Goal: Communication & Community: Answer question/provide support

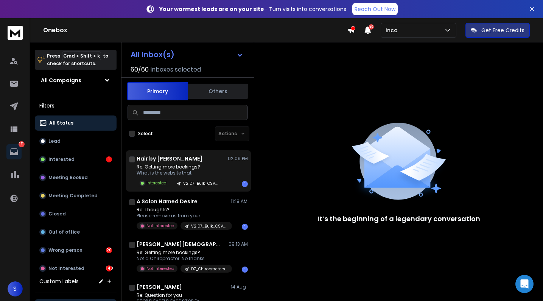
click at [198, 167] on p "Re: Getting more bookings?" at bounding box center [180, 167] width 87 height 6
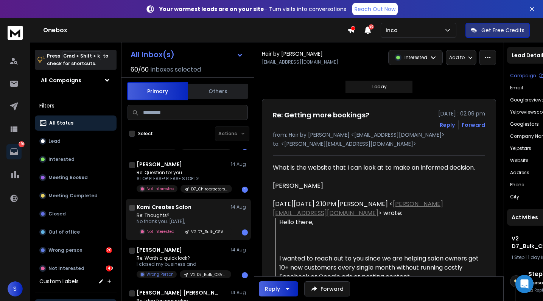
scroll to position [123, 0]
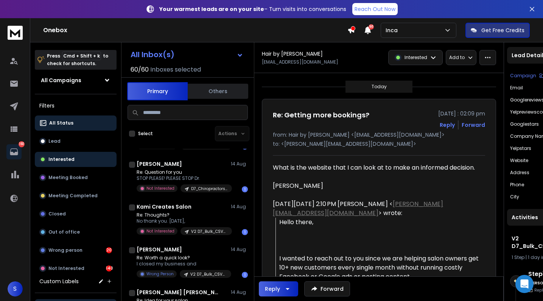
click at [67, 158] on p "Interested" at bounding box center [61, 159] width 26 height 6
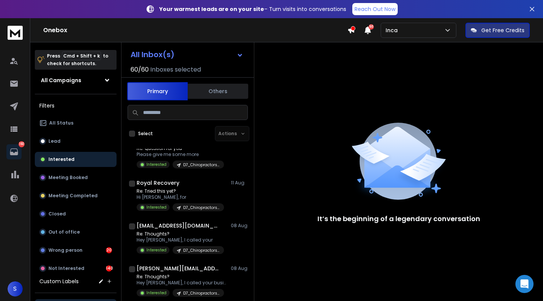
scroll to position [330, 0]
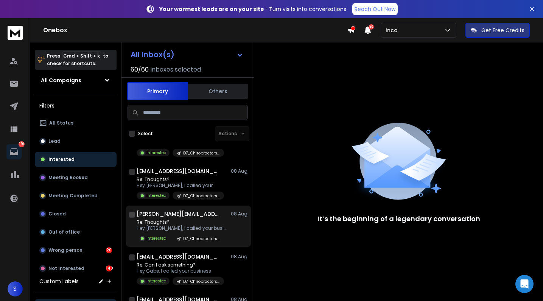
click at [179, 229] on p "Hey [PERSON_NAME], I called your business" at bounding box center [182, 228] width 91 height 6
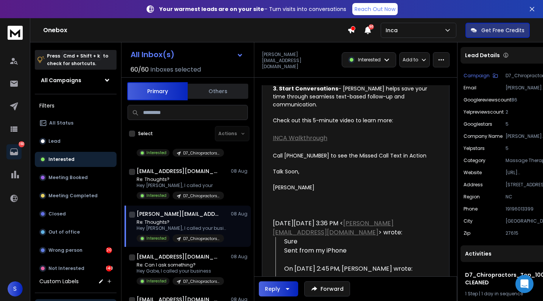
scroll to position [243, 0]
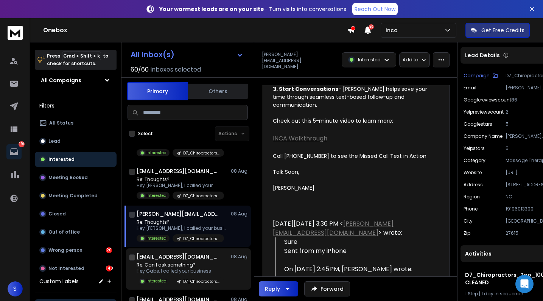
click at [192, 259] on h1 "[EMAIL_ADDRESS][DOMAIN_NAME]" at bounding box center [178, 257] width 83 height 8
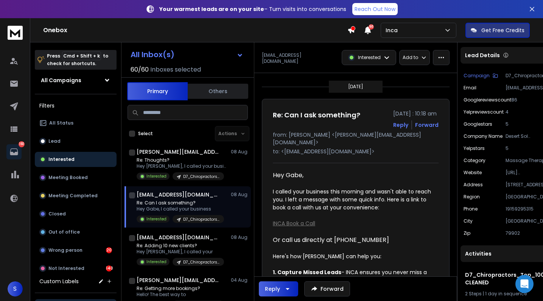
scroll to position [393, 0]
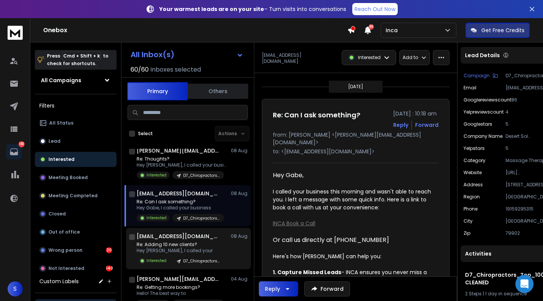
click at [182, 259] on div "D7_Chiropractors_Top_100_Usa_Cities-CLEANED" at bounding box center [198, 261] width 51 height 8
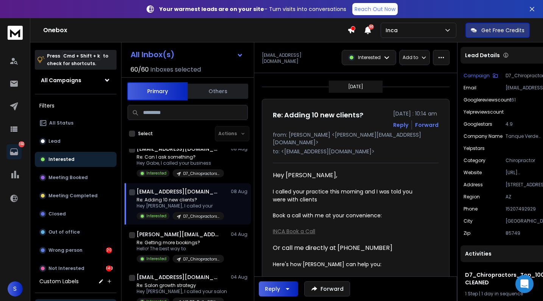
scroll to position [438, 0]
click at [271, 290] on div "Reply" at bounding box center [272, 289] width 15 height 8
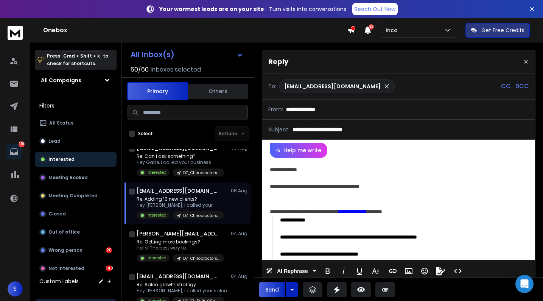
click at [276, 187] on div "**********" at bounding box center [397, 186] width 255 height 8
drag, startPoint x: 382, startPoint y: 189, endPoint x: 260, endPoint y: 190, distance: 122.3
click at [260, 190] on div "**********" at bounding box center [398, 209] width 289 height 334
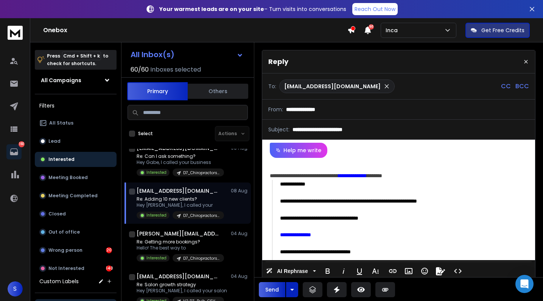
scroll to position [78, 0]
drag, startPoint x: 329, startPoint y: 234, endPoint x: 277, endPoint y: 231, distance: 51.5
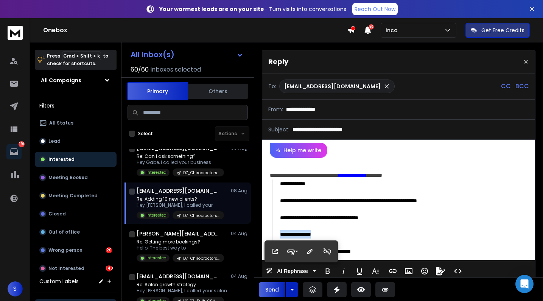
copy link "**********"
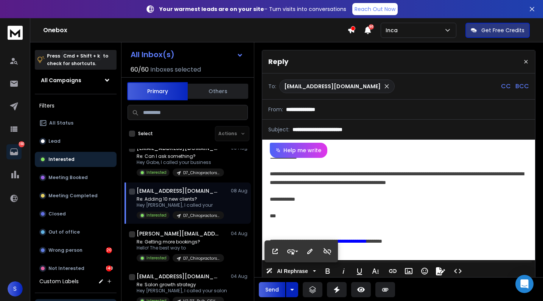
scroll to position [10, 0]
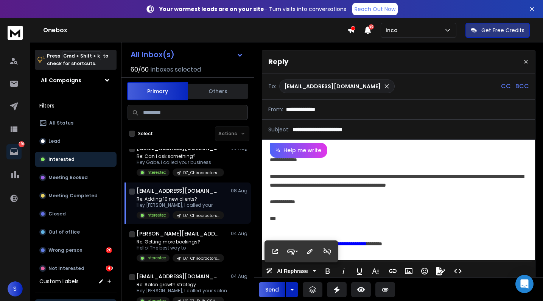
click at [322, 192] on div at bounding box center [397, 193] width 255 height 8
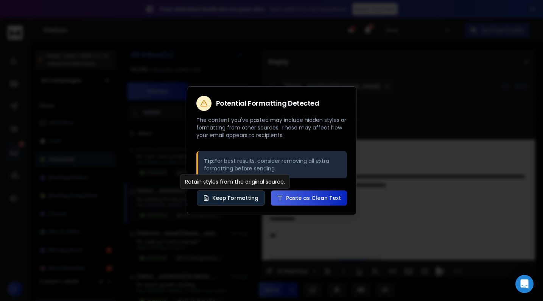
click at [252, 200] on button "Keep Formatting" at bounding box center [231, 197] width 68 height 15
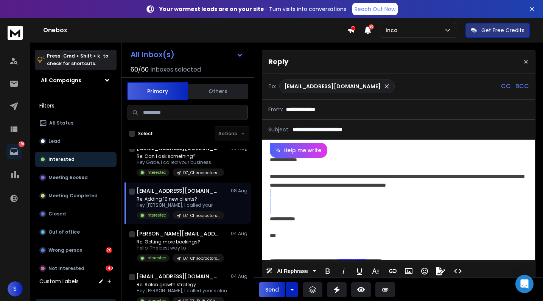
drag, startPoint x: 309, startPoint y: 210, endPoint x: 261, endPoint y: 196, distance: 49.8
click at [261, 196] on div "**********" at bounding box center [398, 209] width 289 height 334
click at [309, 222] on div "**********" at bounding box center [397, 219] width 255 height 8
click at [287, 204] on div at bounding box center [397, 202] width 255 height 8
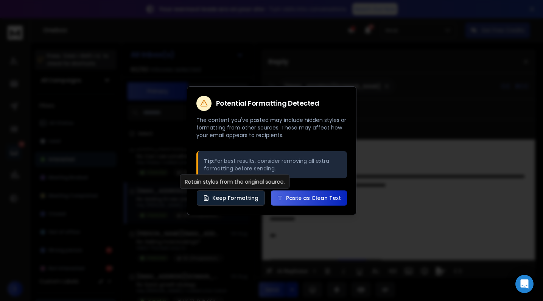
click at [252, 199] on button "Keep Formatting" at bounding box center [231, 197] width 68 height 15
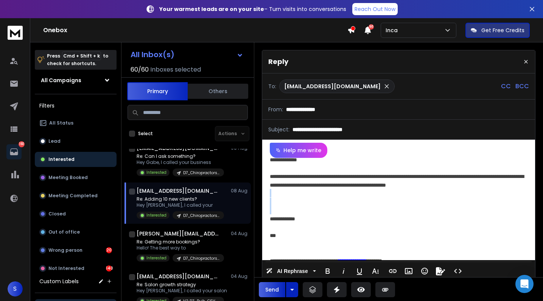
drag, startPoint x: 296, startPoint y: 210, endPoint x: 259, endPoint y: 197, distance: 39.9
click at [259, 197] on div "**********" at bounding box center [398, 209] width 289 height 334
click at [373, 270] on icon "button" at bounding box center [375, 270] width 9 height 9
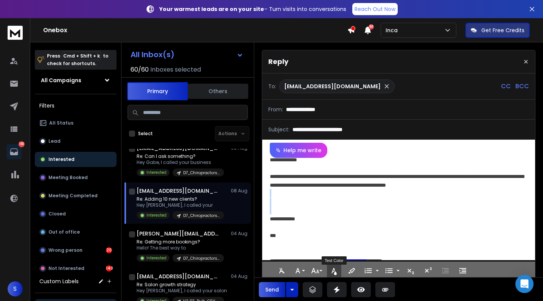
click at [337, 271] on icon "button" at bounding box center [334, 270] width 9 height 9
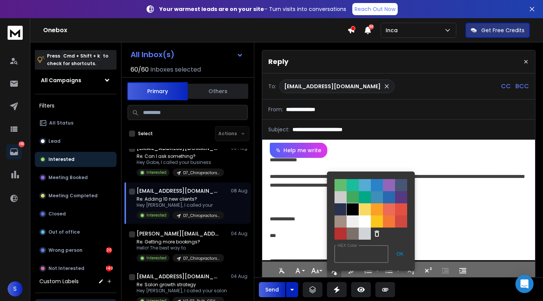
click at [352, 210] on span "Color#000000" at bounding box center [353, 209] width 12 height 12
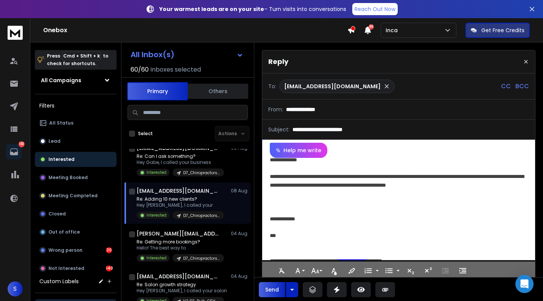
click at [303, 209] on div at bounding box center [397, 210] width 255 height 8
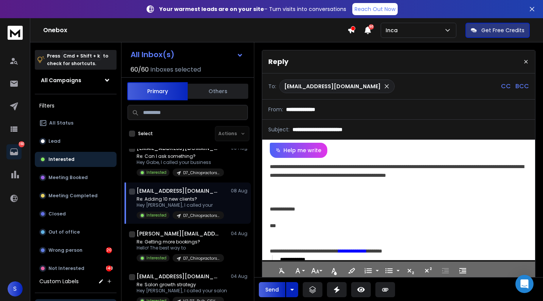
scroll to position [14, 0]
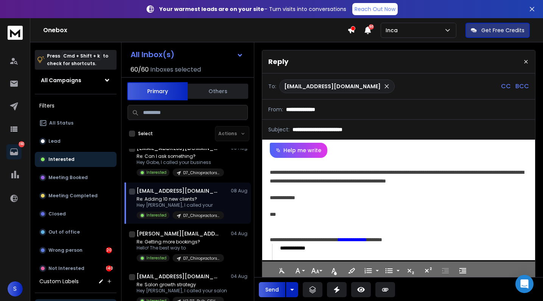
click at [271, 283] on button "Send" at bounding box center [272, 289] width 26 height 15
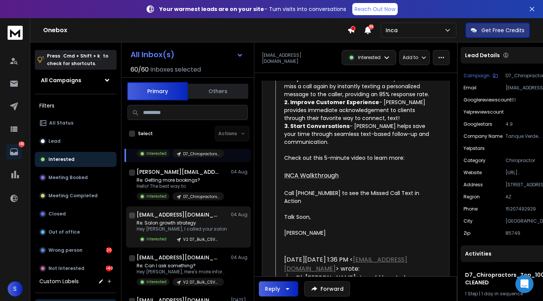
scroll to position [500, 0]
click at [174, 212] on h1 "[EMAIL_ADDRESS][DOMAIN_NAME]" at bounding box center [178, 214] width 83 height 8
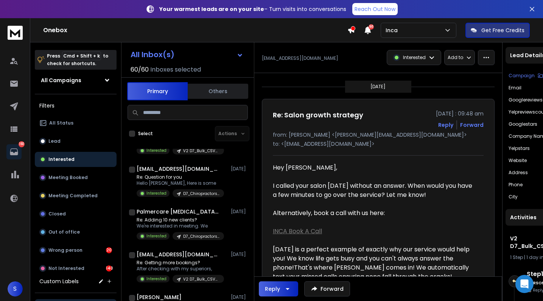
scroll to position [643, 0]
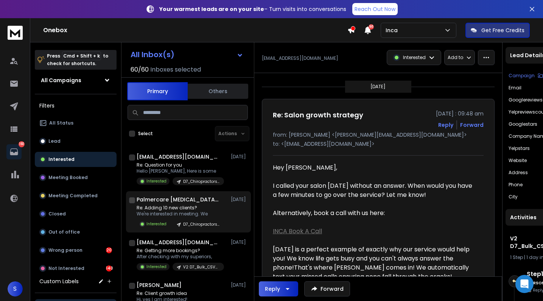
click at [171, 213] on p "We're interested in meeting. We" at bounding box center [180, 214] width 87 height 6
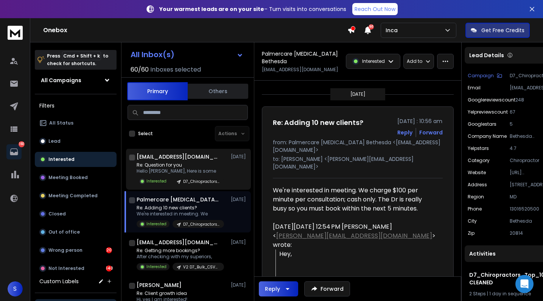
click at [170, 163] on p "Re: Question for you" at bounding box center [180, 165] width 87 height 6
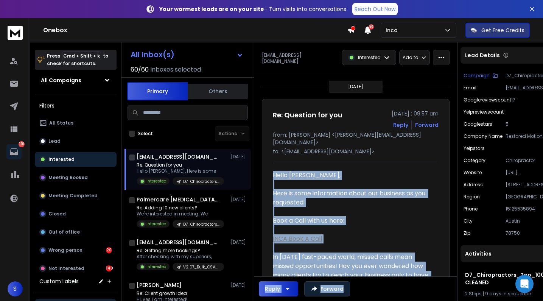
drag, startPoint x: 273, startPoint y: 167, endPoint x: 346, endPoint y: 288, distance: 141.5
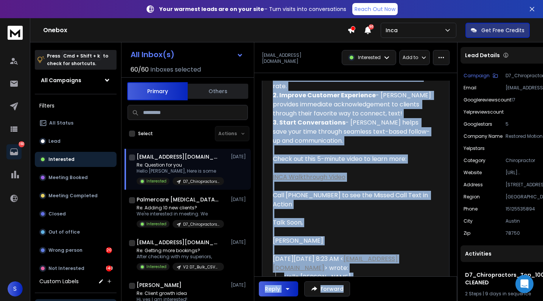
scroll to position [298, 0]
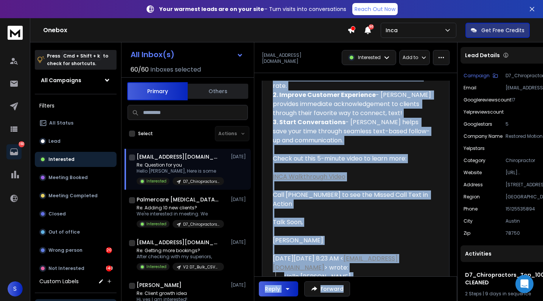
click at [294, 236] on div "[PERSON_NAME]" at bounding box center [353, 240] width 160 height 9
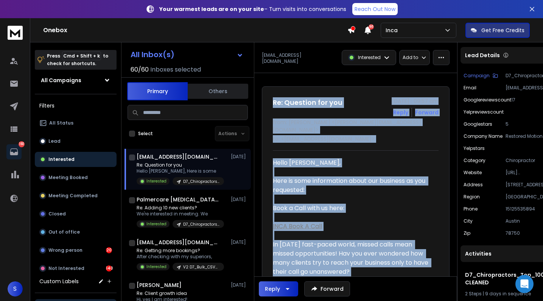
scroll to position [0, 0]
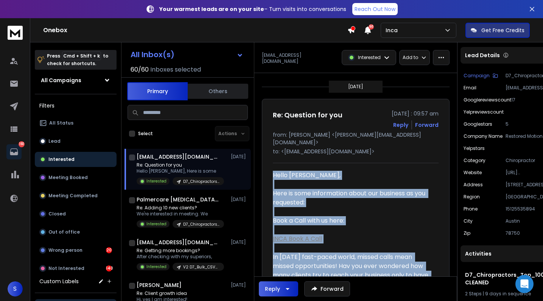
drag, startPoint x: 302, startPoint y: 199, endPoint x: 276, endPoint y: 161, distance: 45.6
copy div "Hello [PERSON_NAME], Here is some information about our business as you request…"
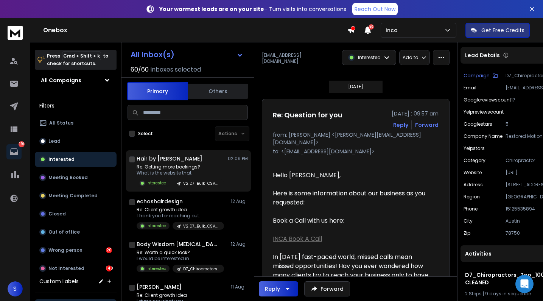
click at [166, 170] on p "What is the website that" at bounding box center [180, 173] width 87 height 6
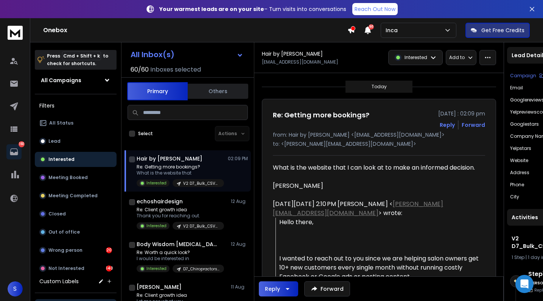
click at [273, 289] on div "Reply" at bounding box center [272, 289] width 15 height 8
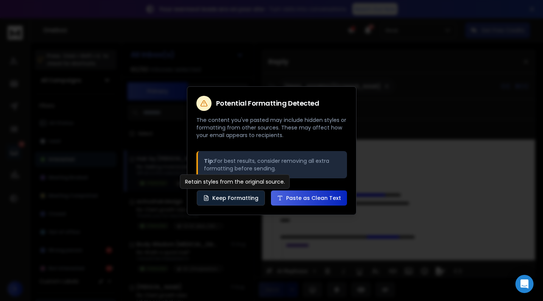
click at [247, 200] on button "Keep Formatting" at bounding box center [231, 197] width 68 height 15
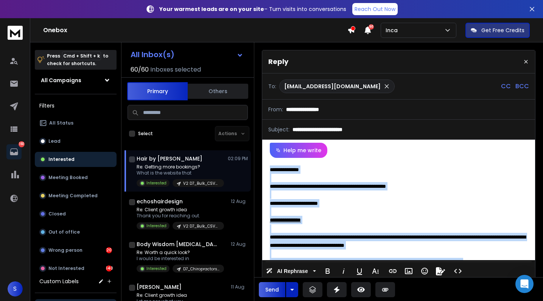
drag, startPoint x: 296, startPoint y: 207, endPoint x: 260, endPoint y: 139, distance: 76.2
click at [260, 139] on div "**********" at bounding box center [398, 209] width 289 height 334
click at [374, 272] on icon "button" at bounding box center [375, 270] width 6 height 5
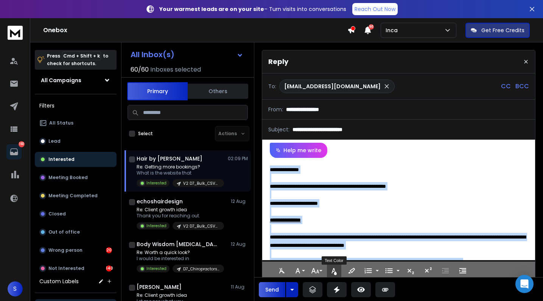
click at [337, 271] on icon "button" at bounding box center [334, 270] width 9 height 9
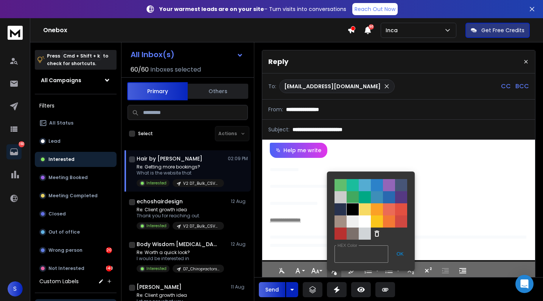
click at [352, 210] on span "Color#000000" at bounding box center [353, 209] width 12 height 12
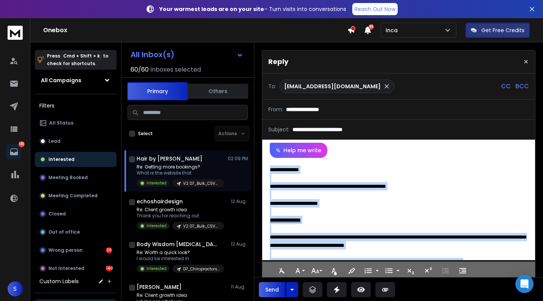
click at [350, 224] on div "**********" at bounding box center [397, 220] width 255 height 8
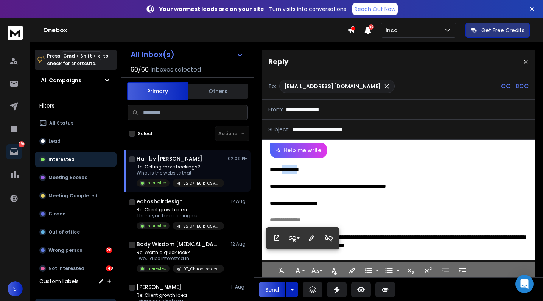
drag, startPoint x: 305, startPoint y: 170, endPoint x: 284, endPoint y: 170, distance: 21.2
click at [284, 170] on span "**********" at bounding box center [284, 169] width 29 height 5
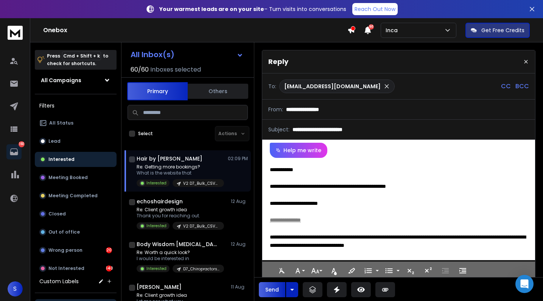
click at [439, 190] on div "**********" at bounding box center [397, 186] width 255 height 8
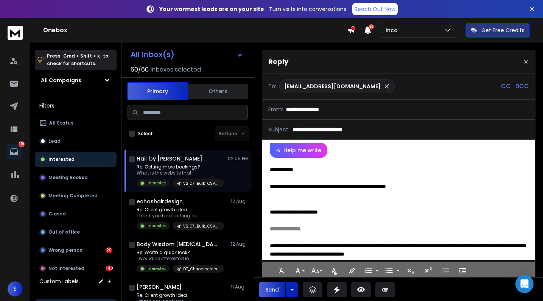
click at [318, 212] on span "**********" at bounding box center [294, 211] width 48 height 5
click at [318, 211] on span "**********" at bounding box center [294, 211] width 48 height 5
click at [313, 198] on div at bounding box center [397, 195] width 255 height 8
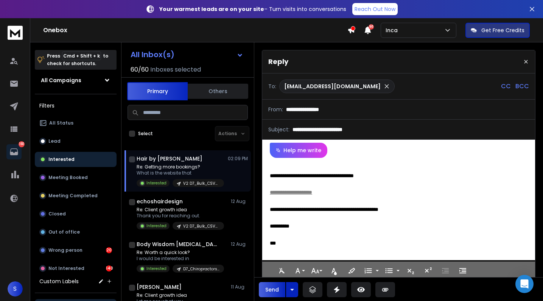
scroll to position [237, 0]
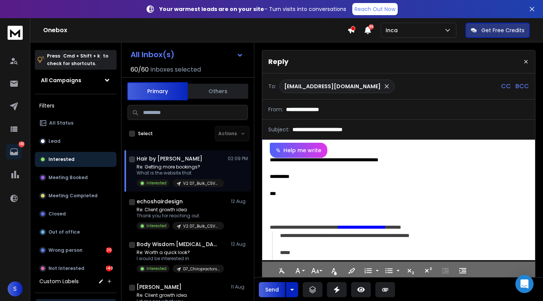
click at [273, 288] on button "Send" at bounding box center [272, 289] width 26 height 15
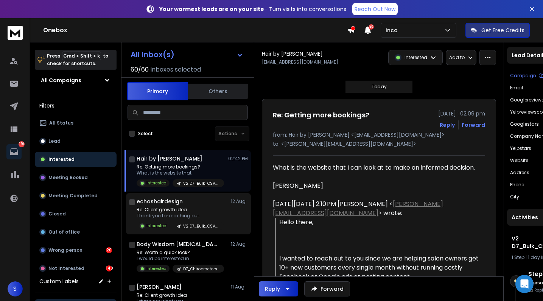
click at [155, 212] on p "Re: Client growth idea" at bounding box center [180, 210] width 87 height 6
